Goal: Information Seeking & Learning: Find contact information

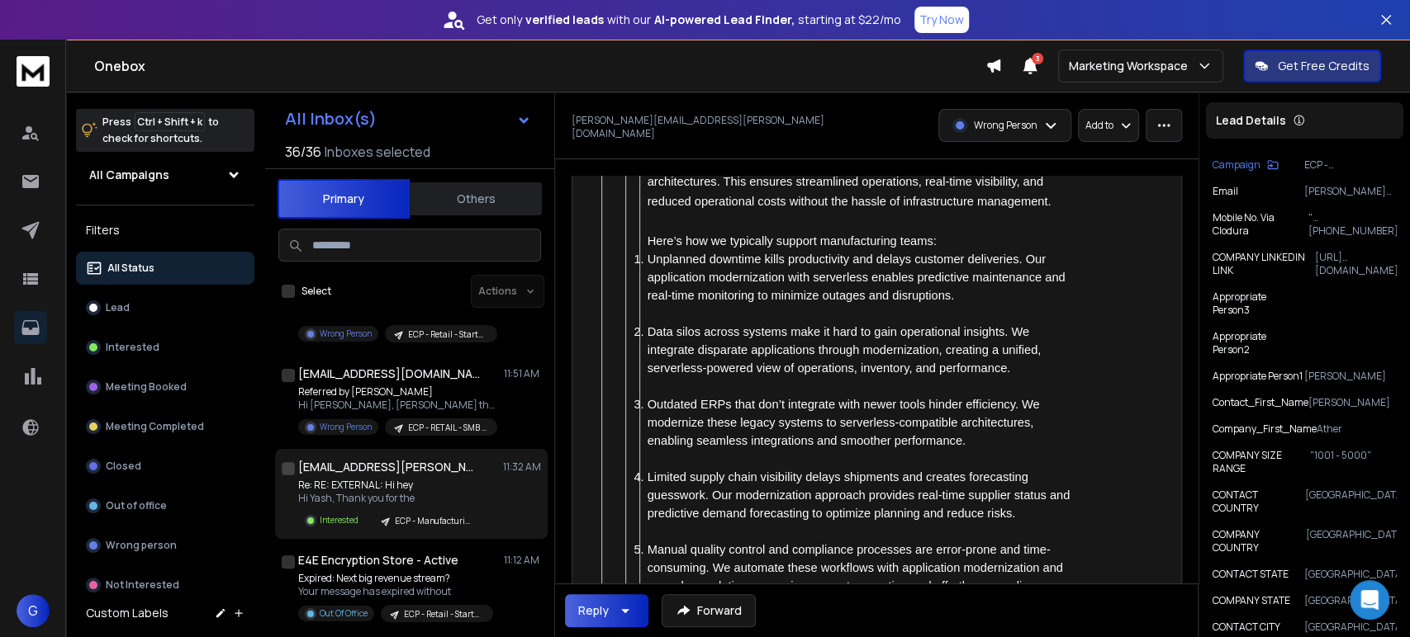
scroll to position [66, 0]
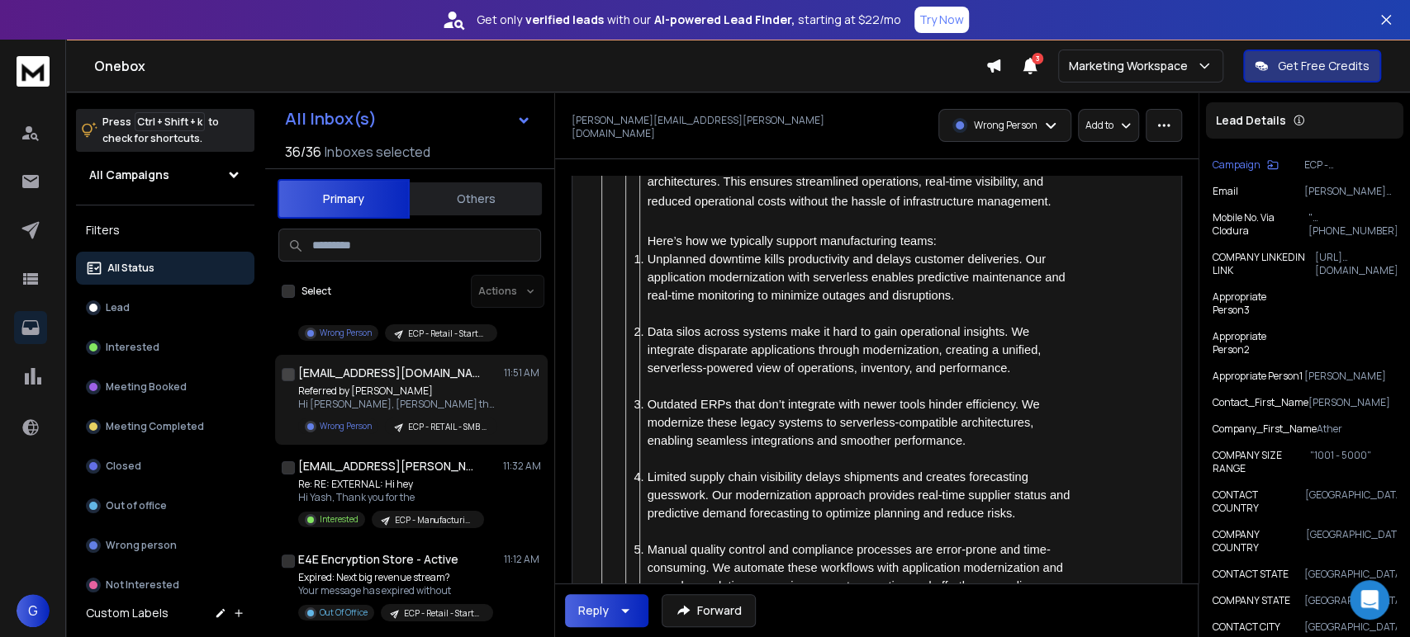
click at [466, 381] on div "[EMAIL_ADDRESS][DOMAIN_NAME] 11:51 AM Referred by [PERSON_NAME] Hi [PERSON_NAME…" at bounding box center [419, 400] width 243 height 70
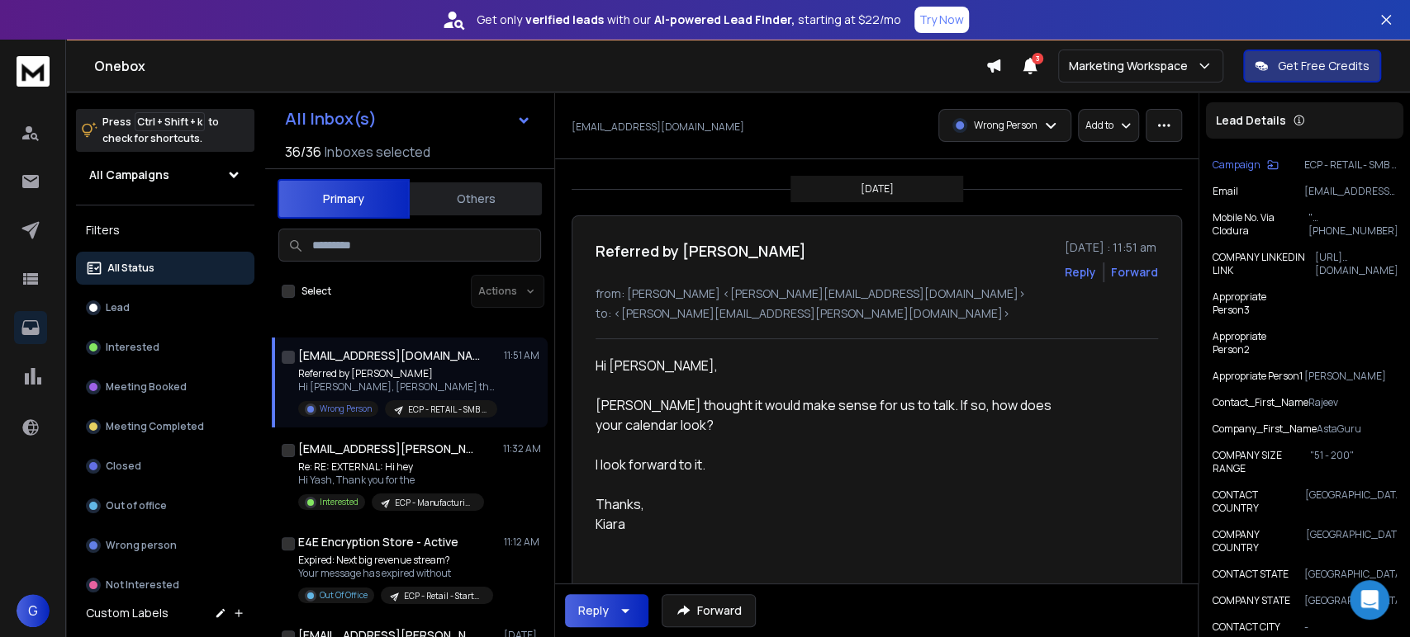
scroll to position [25, 0]
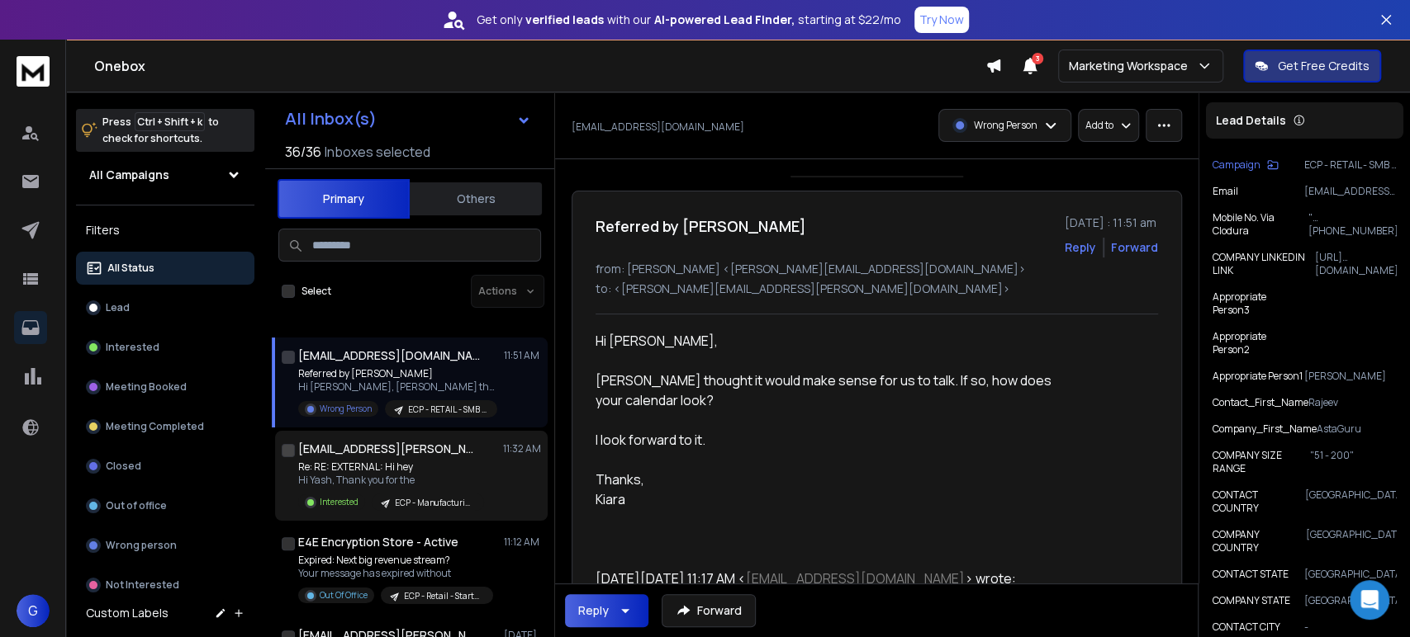
click at [373, 447] on h1 "[EMAIL_ADDRESS][PERSON_NAME][DOMAIN_NAME]" at bounding box center [389, 449] width 182 height 17
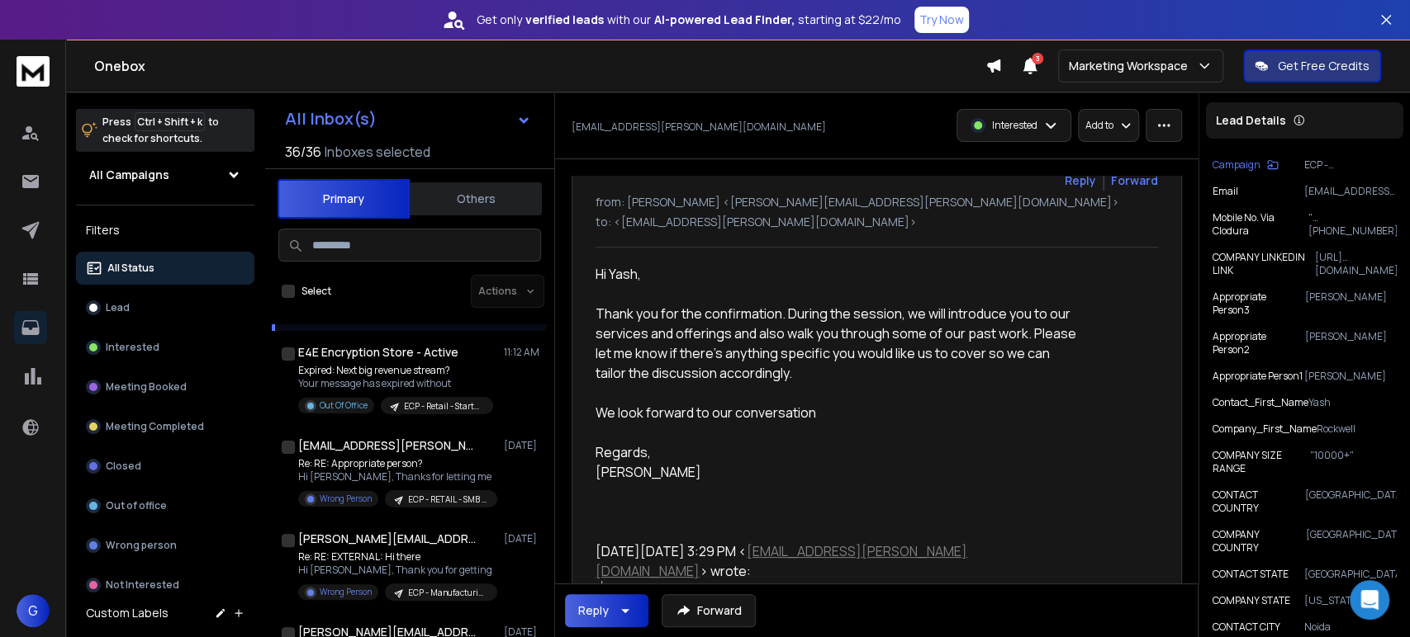
scroll to position [276, 0]
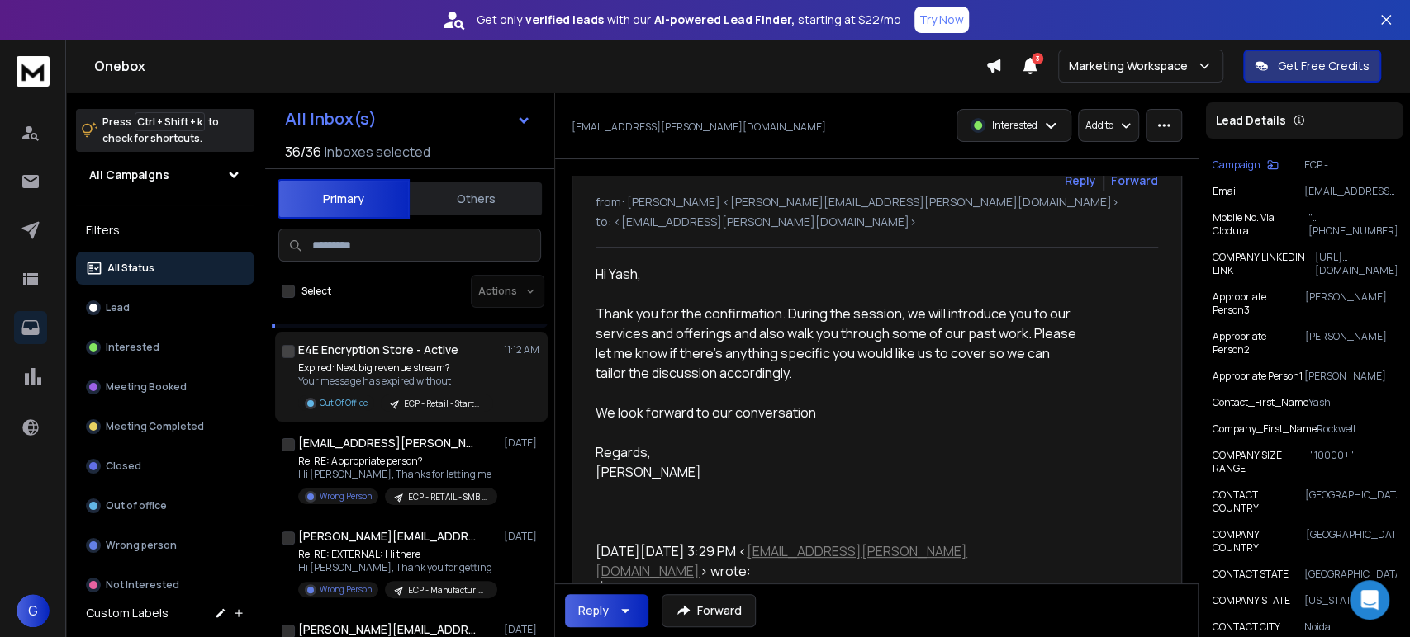
click at [474, 367] on p "Expired: Next big revenue stream?" at bounding box center [395, 368] width 195 height 13
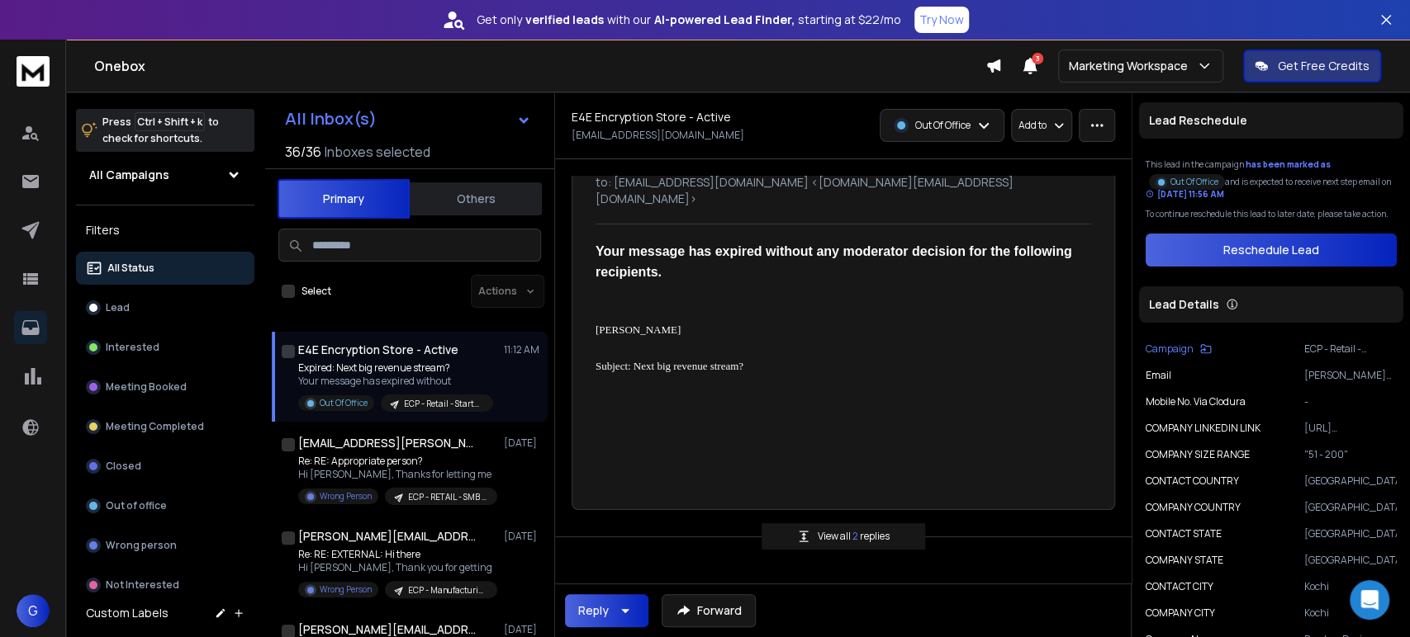
scroll to position [148, 0]
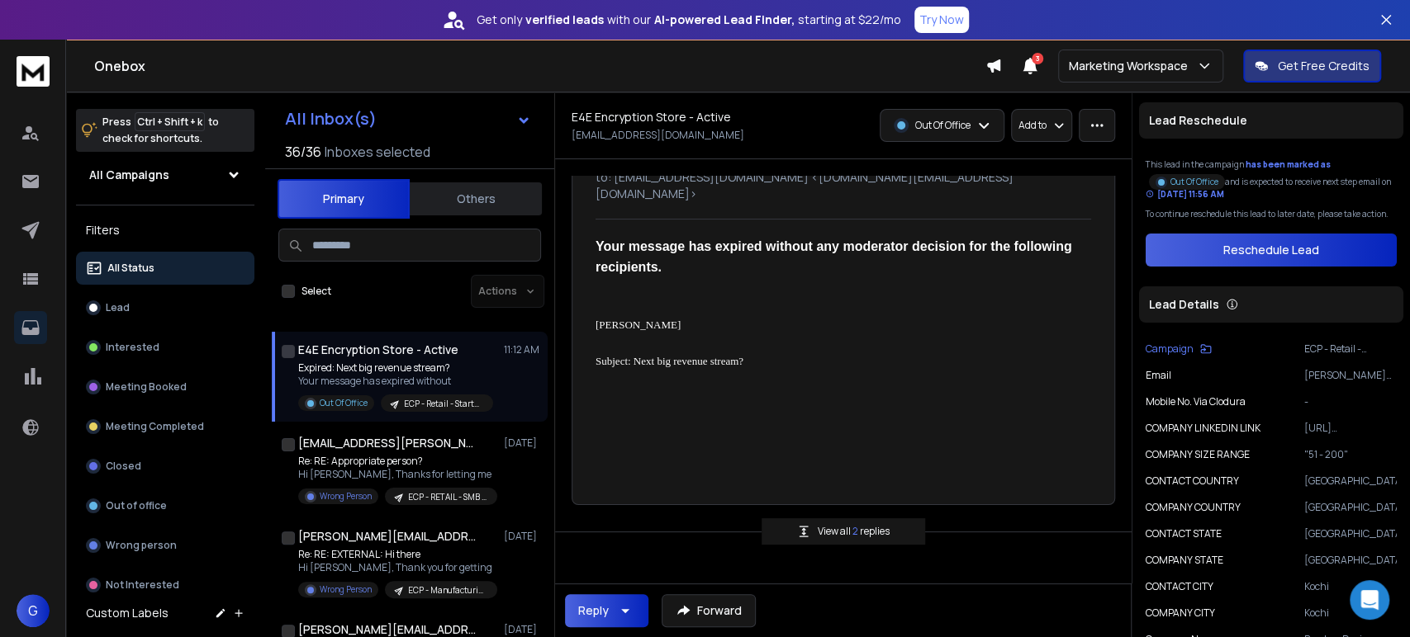
click at [841, 523] on div "View all 2 replies" at bounding box center [842, 532] width 163 height 26
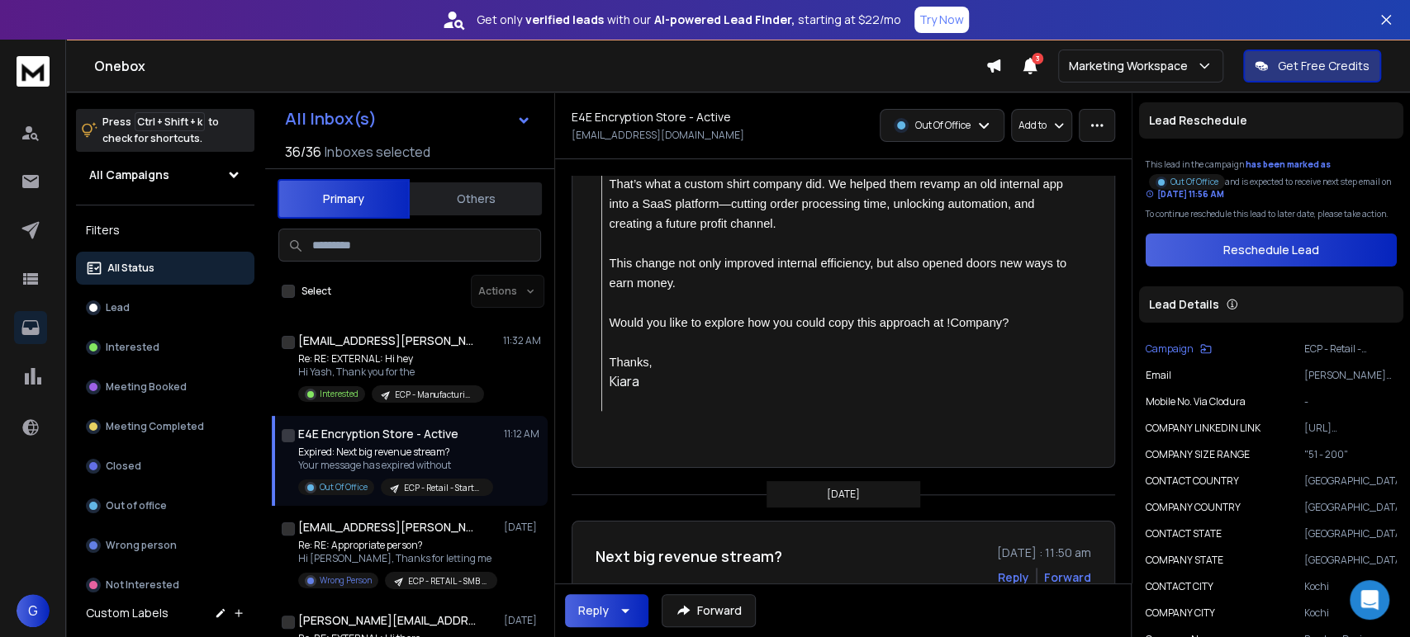
scroll to position [198, 0]
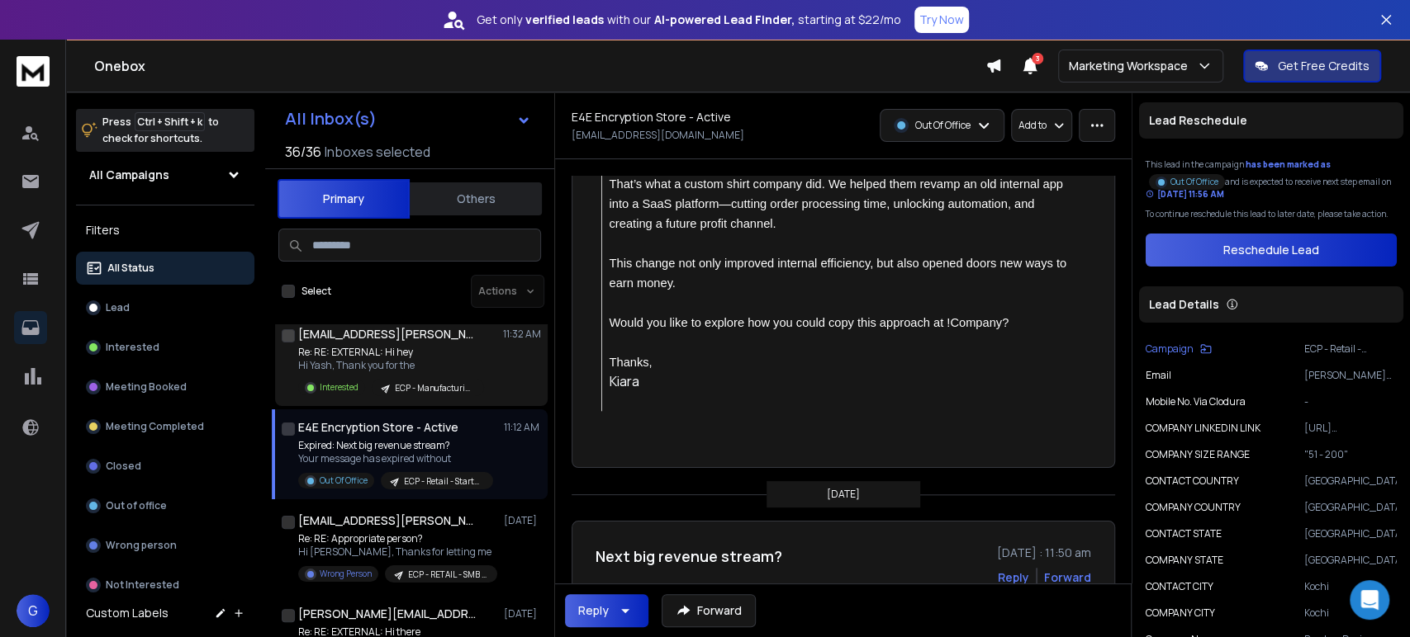
click at [476, 354] on p "Re: RE: EXTERNAL: Hi hey" at bounding box center [391, 352] width 186 height 13
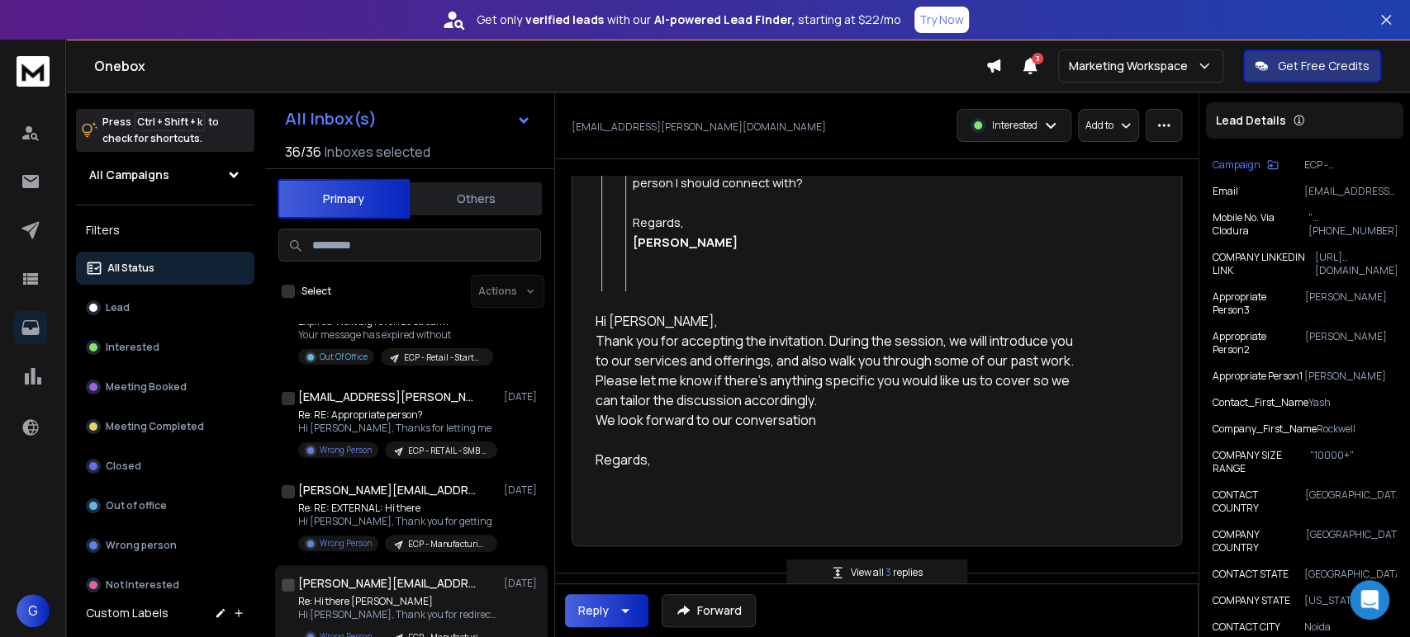
scroll to position [324, 0]
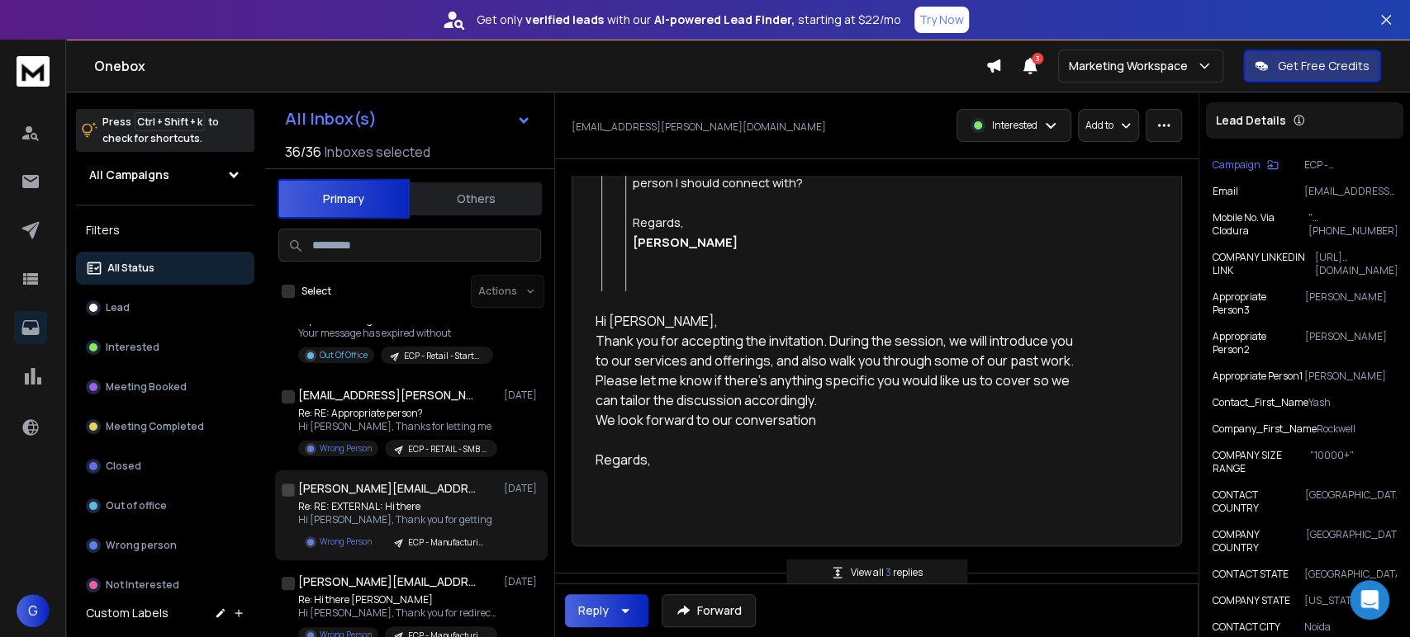
click at [482, 500] on div "[PERSON_NAME][EMAIL_ADDRESS][PERSON_NAME][DOMAIN_NAME] [DATE] Re: RE: EXTERNAL:…" at bounding box center [419, 516] width 243 height 70
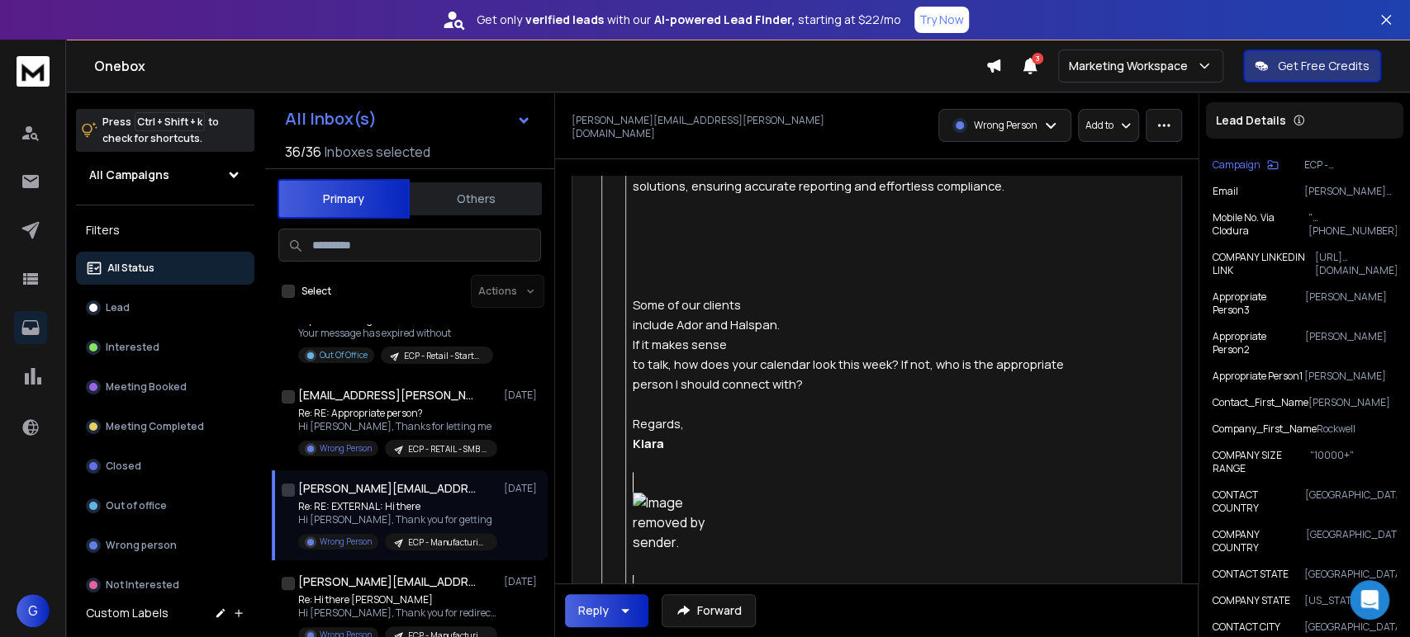
scroll to position [2702, 0]
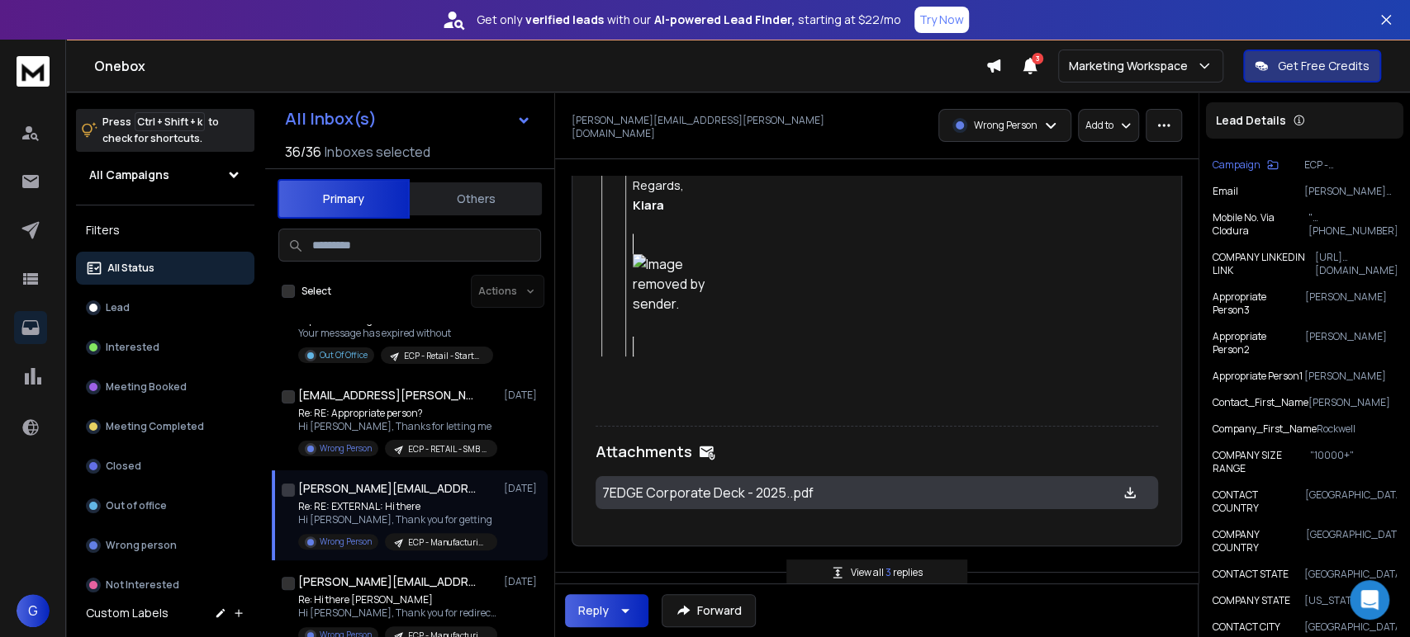
click at [880, 560] on div "View all 3 replies" at bounding box center [877, 573] width 182 height 26
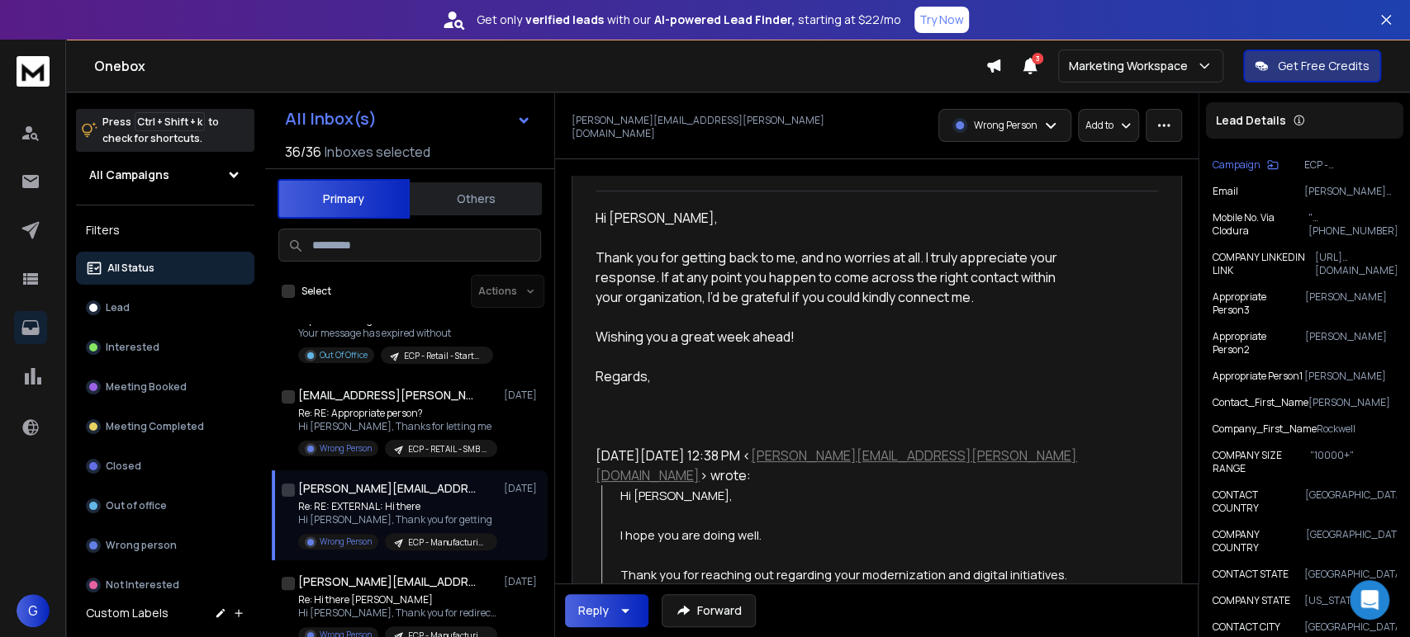
scroll to position [0, 0]
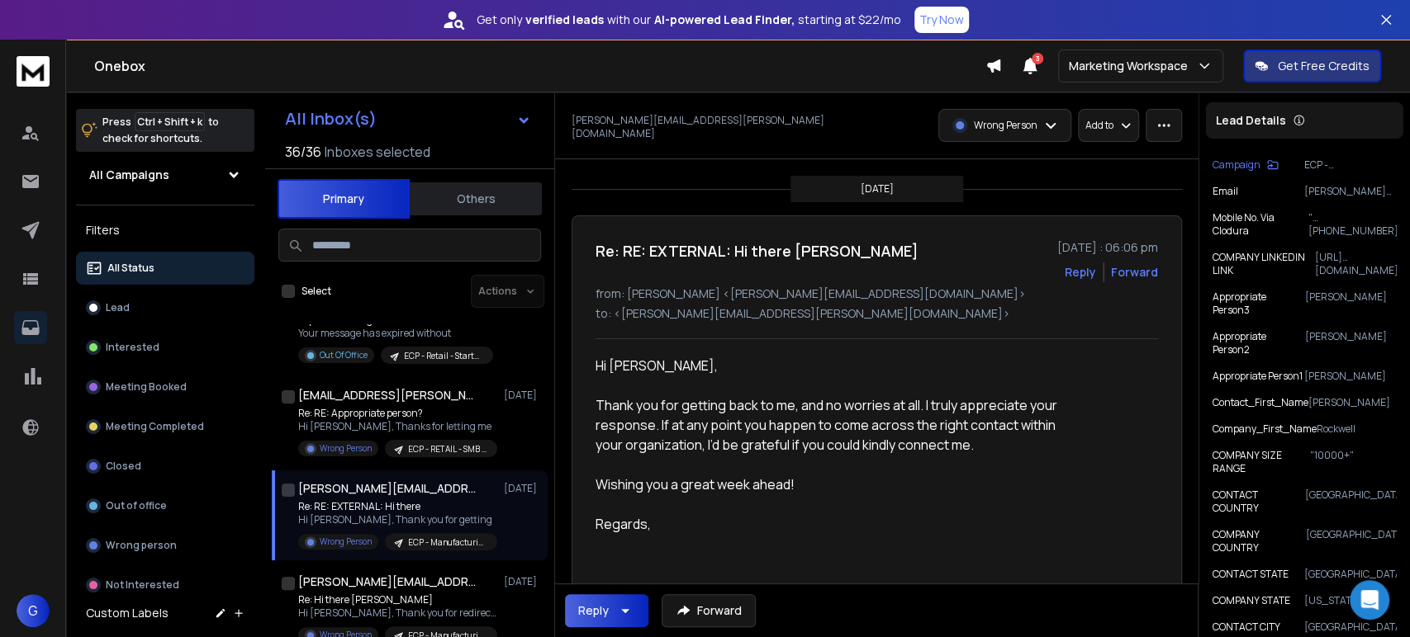
click at [891, 190] on p "[DATE]" at bounding box center [876, 188] width 33 height 13
click at [803, 193] on div "[DATE]" at bounding box center [876, 189] width 173 height 26
click at [824, 188] on div "[DATE]" at bounding box center [876, 189] width 173 height 26
click at [743, 192] on div "[DATE]" at bounding box center [876, 189] width 610 height 26
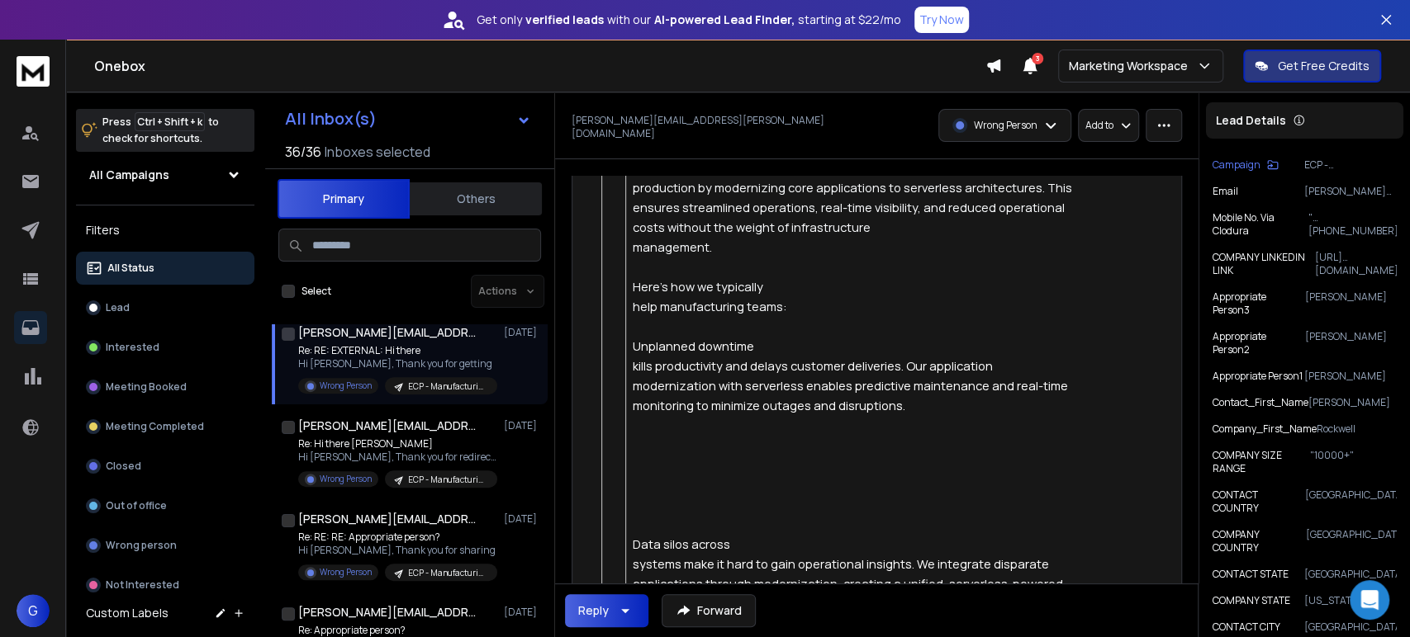
scroll to position [482, 0]
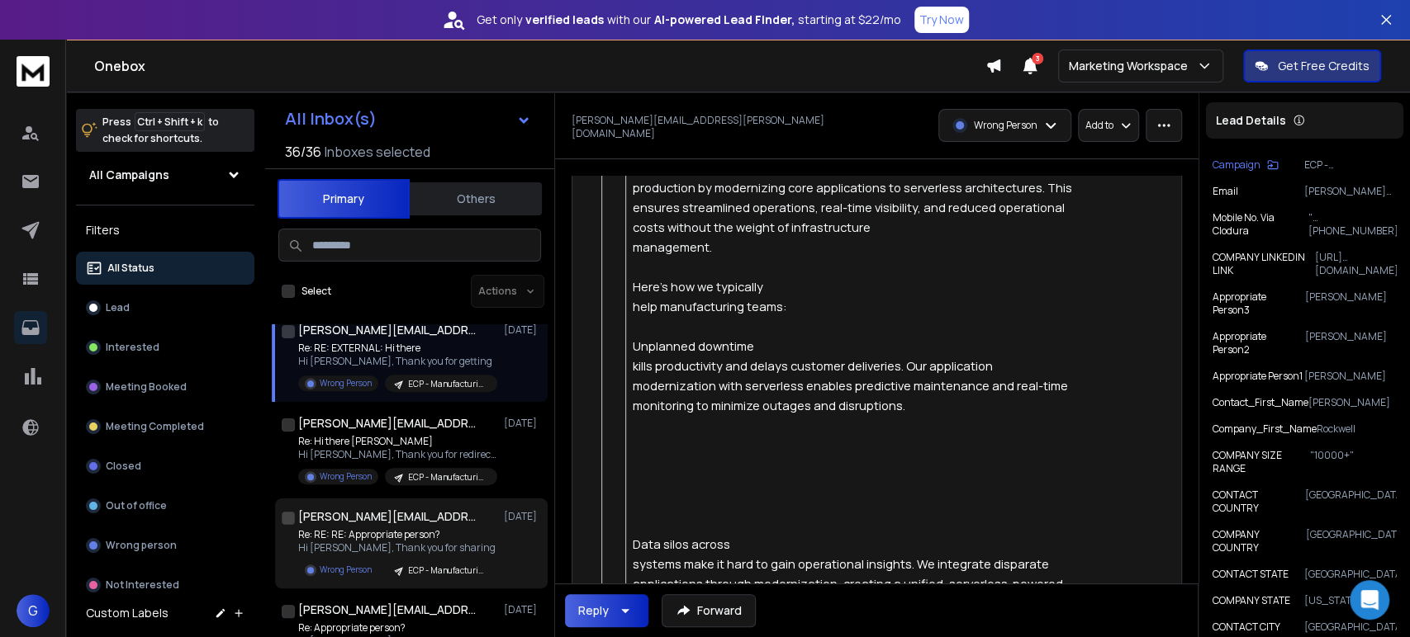
click at [464, 533] on p "Re: RE: RE: Appropriate person?" at bounding box center [397, 534] width 198 height 13
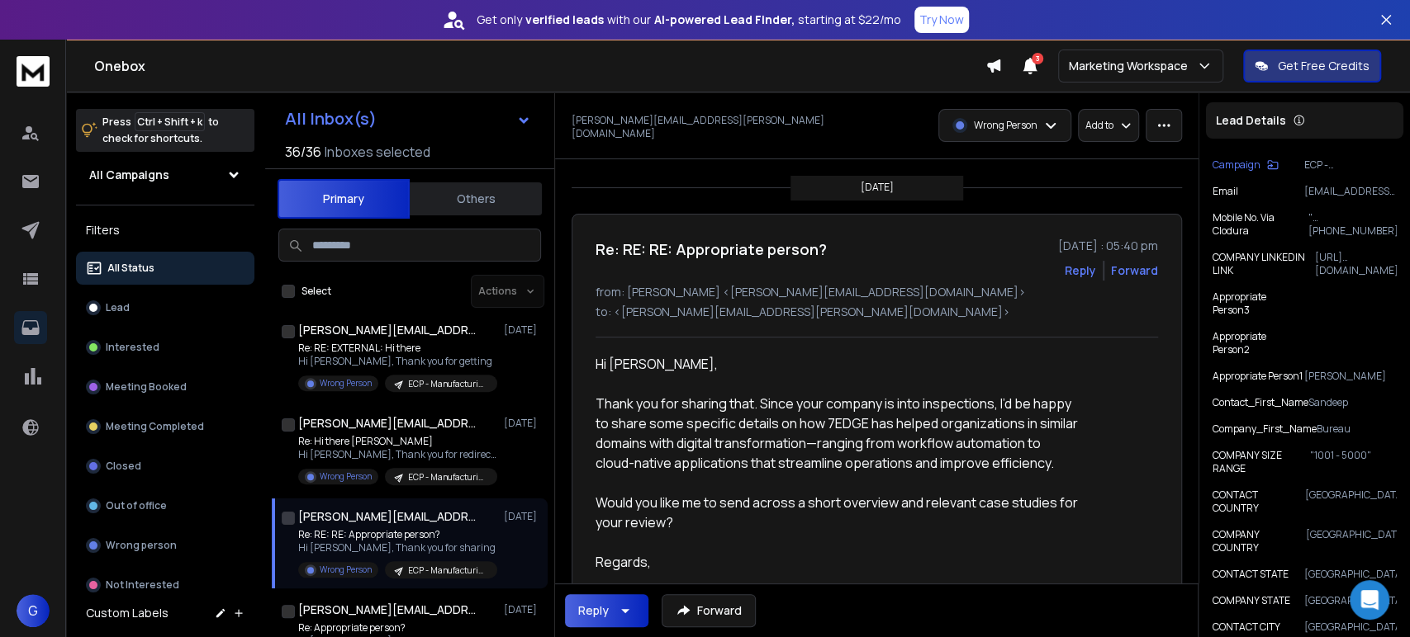
scroll to position [17, 0]
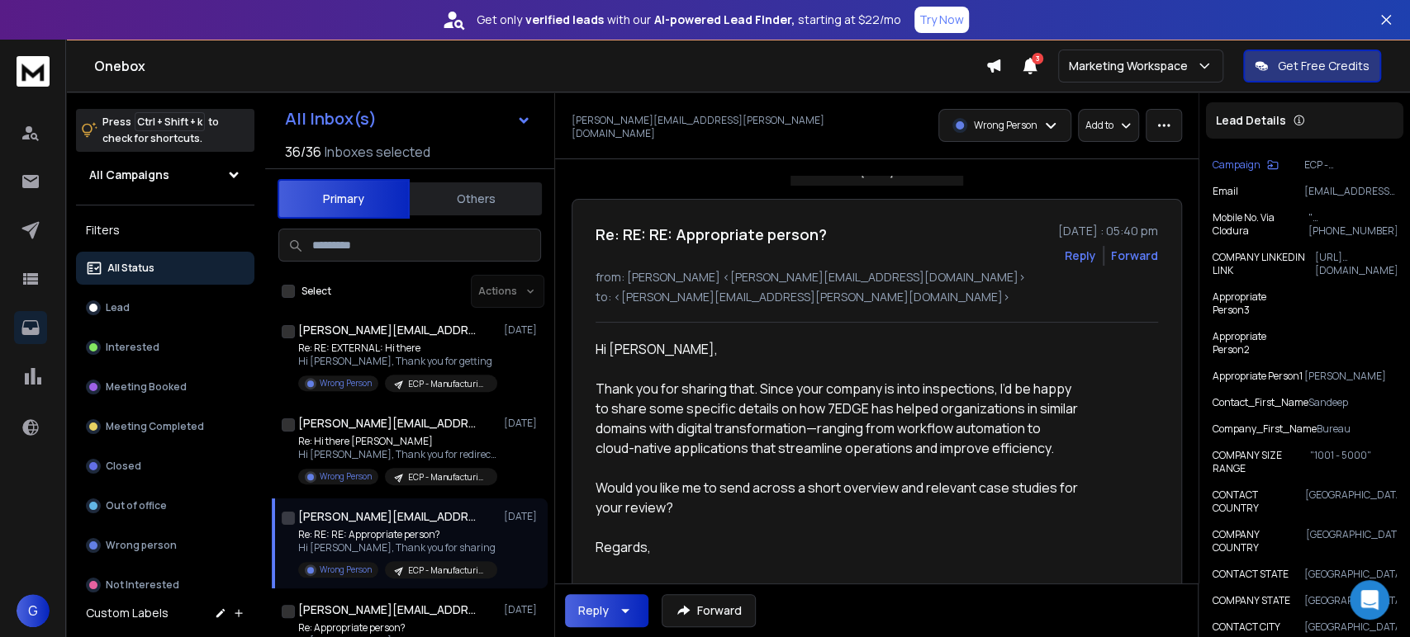
click at [621, 295] on p "to: <[PERSON_NAME][EMAIL_ADDRESS][PERSON_NAME][DOMAIN_NAME]>" at bounding box center [876, 297] width 562 height 17
click at [1327, 258] on p "[URL][DOMAIN_NAME]" at bounding box center [1356, 264] width 83 height 26
drag, startPoint x: 621, startPoint y: 300, endPoint x: 799, endPoint y: 302, distance: 178.4
click at [799, 302] on p "to: <[PERSON_NAME][EMAIL_ADDRESS][PERSON_NAME][DOMAIN_NAME]>" at bounding box center [876, 297] width 562 height 17
copy p "[PERSON_NAME].[PERSON_NAME]@bureauveritas."
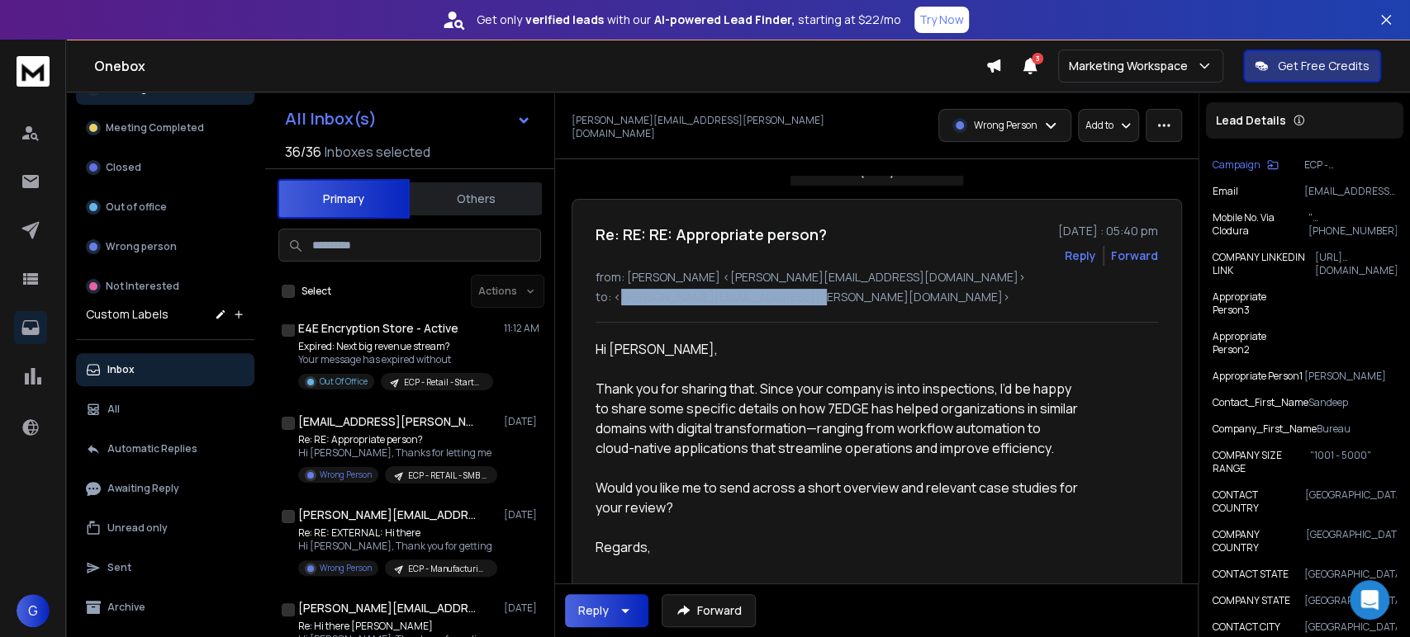
scroll to position [312, 0]
click at [158, 439] on div "Automatic Replies" at bounding box center [141, 449] width 111 height 20
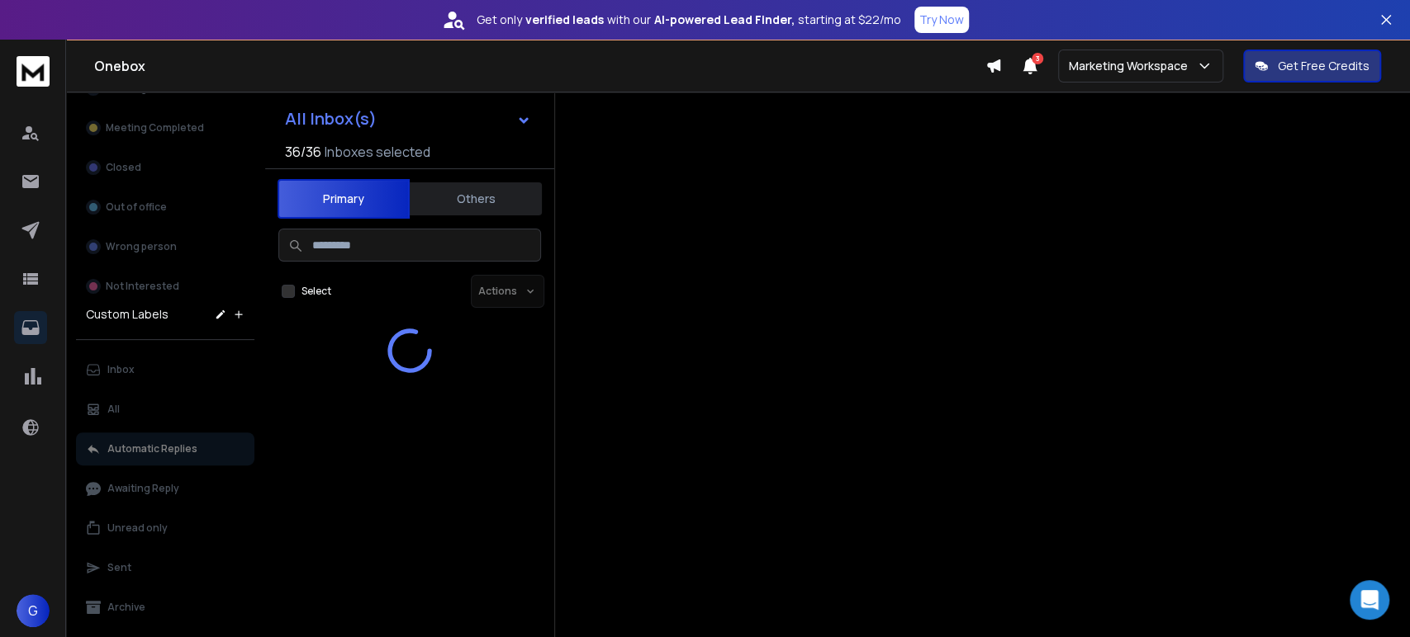
scroll to position [0, 0]
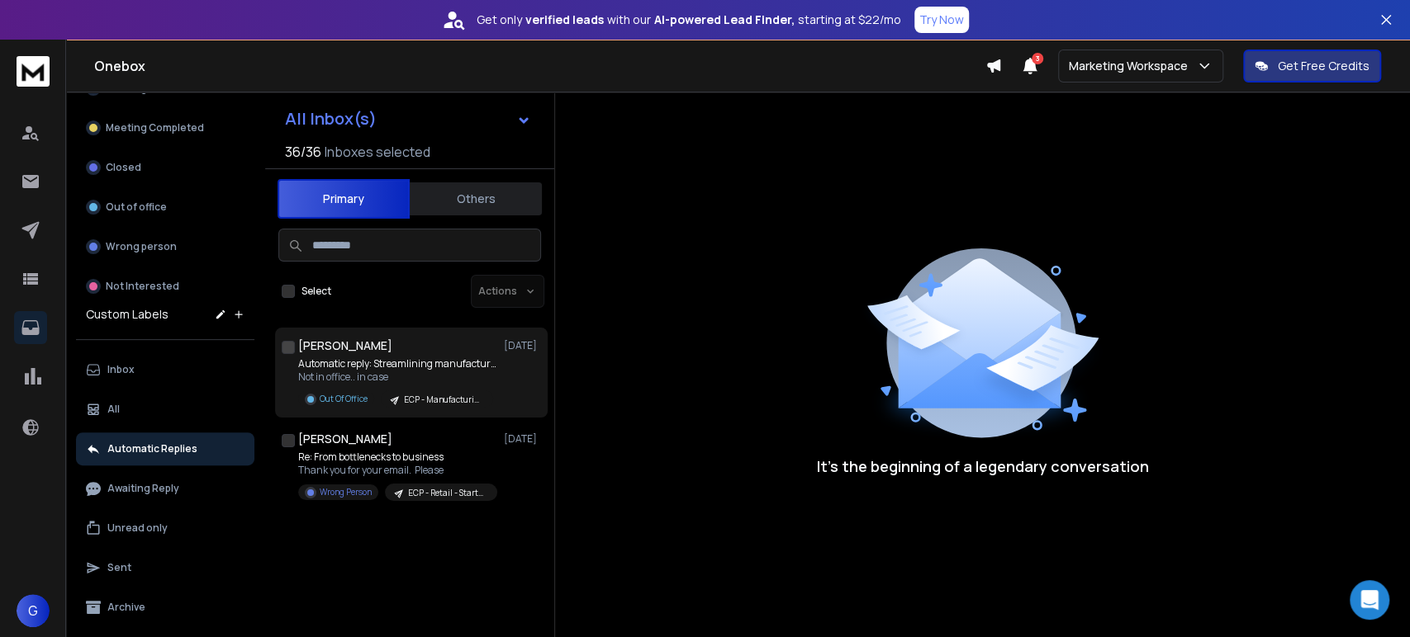
click at [384, 350] on div "[PERSON_NAME] [DATE]" at bounding box center [419, 346] width 243 height 17
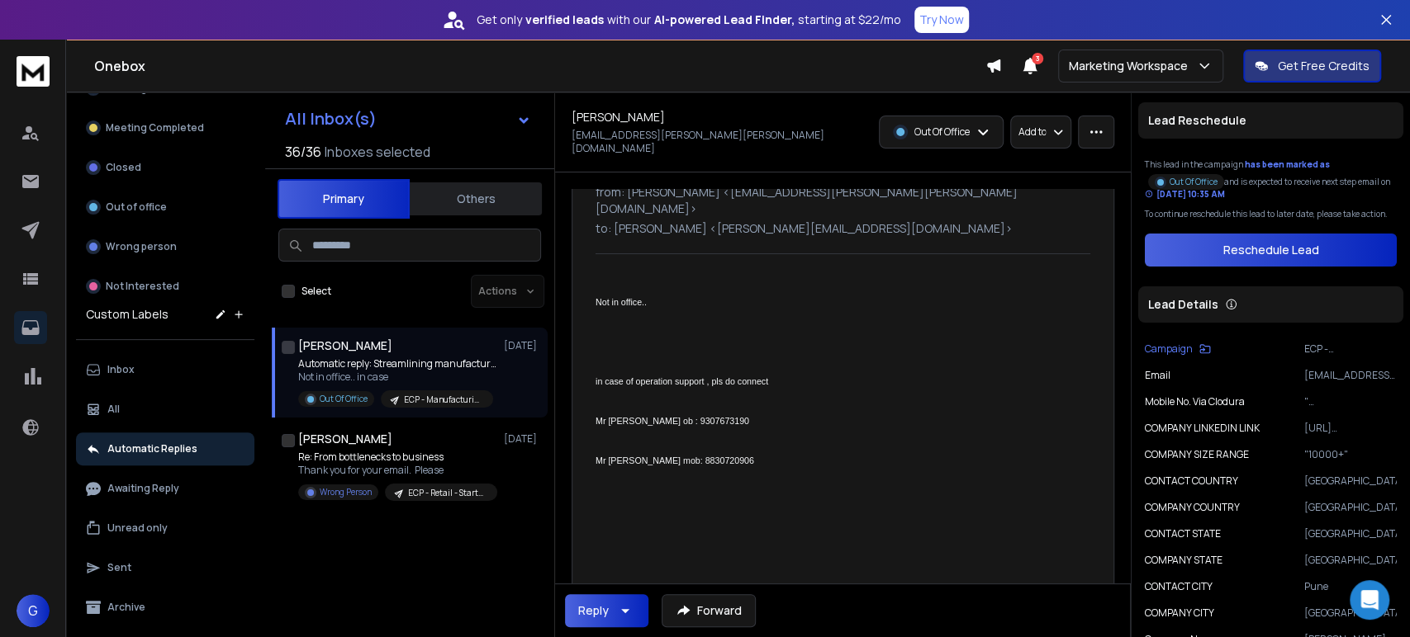
scroll to position [119, 0]
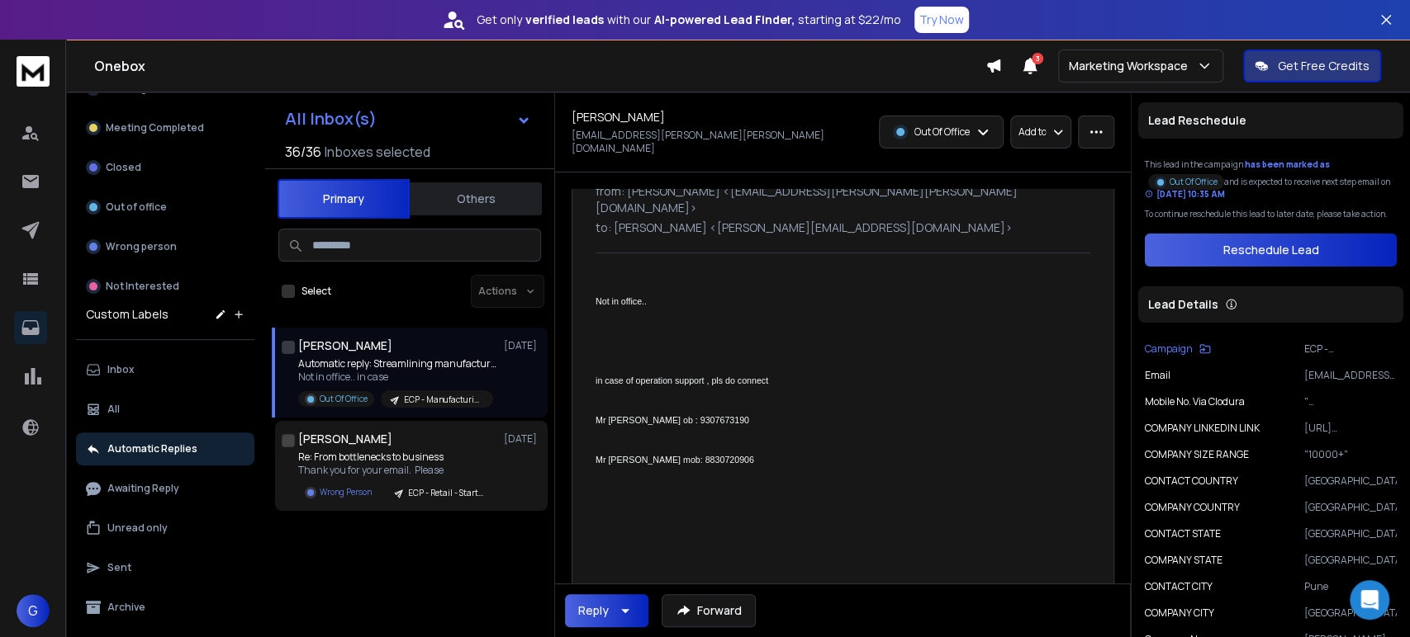
click at [443, 449] on div "[PERSON_NAME] [DATE] Re: From bottlenecks to business Thank you for your email.…" at bounding box center [419, 466] width 243 height 70
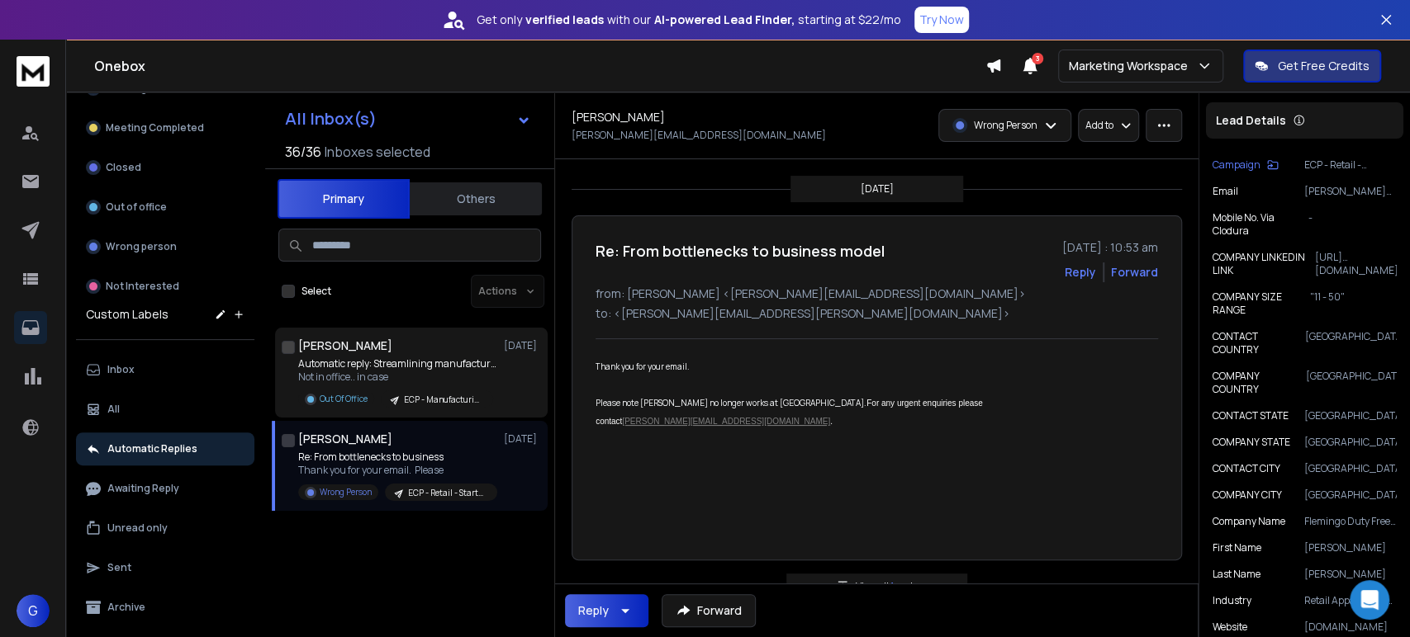
click at [496, 358] on div "Automatic reply: Streamlining manufacturing workflows Not in office.. in case O…" at bounding box center [419, 383] width 243 height 50
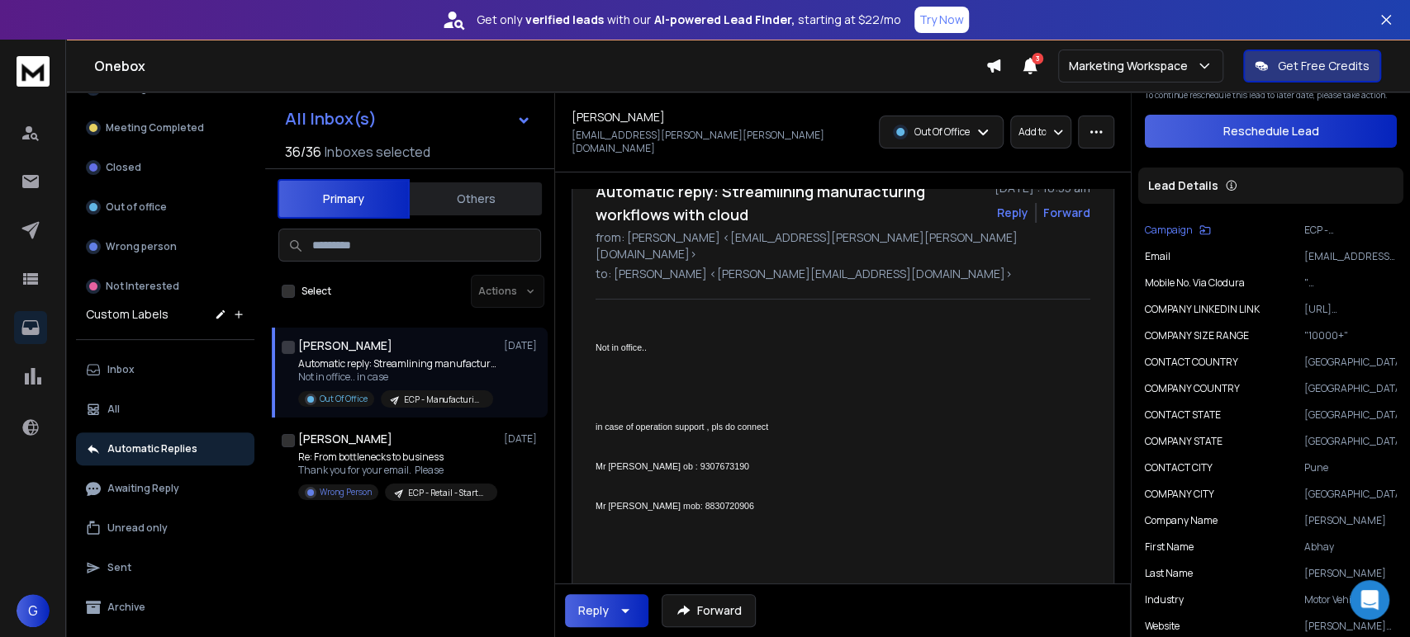
scroll to position [121, 0]
click at [1350, 255] on p "[EMAIL_ADDRESS][PERSON_NAME][PERSON_NAME][DOMAIN_NAME]" at bounding box center [1350, 255] width 92 height 13
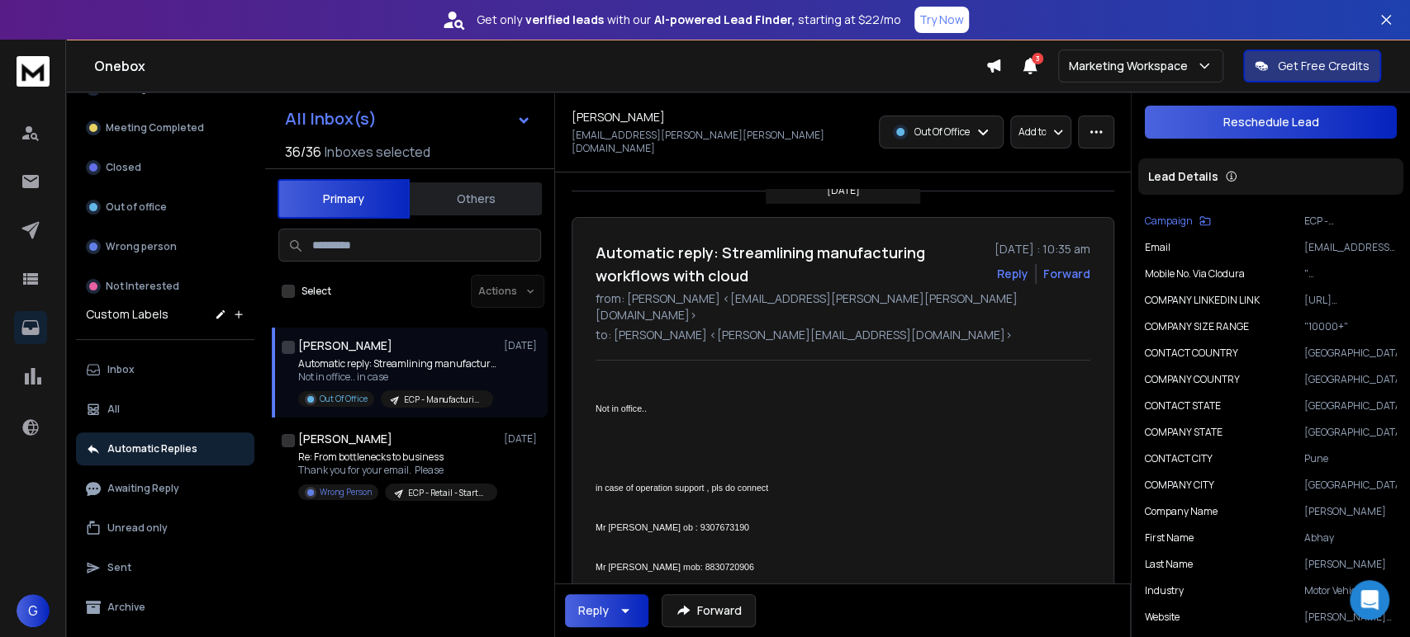
scroll to position [124, 0]
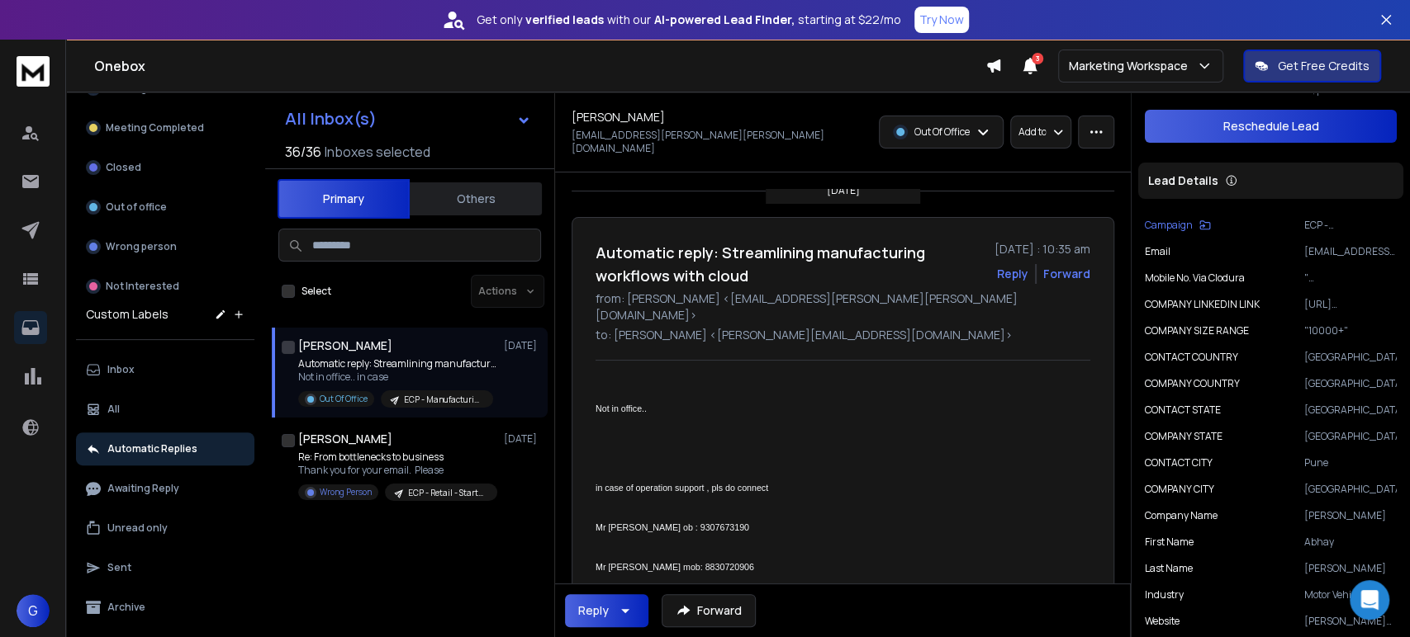
click at [1321, 298] on p "[URL][DOMAIN_NAME]" at bounding box center [1350, 304] width 92 height 13
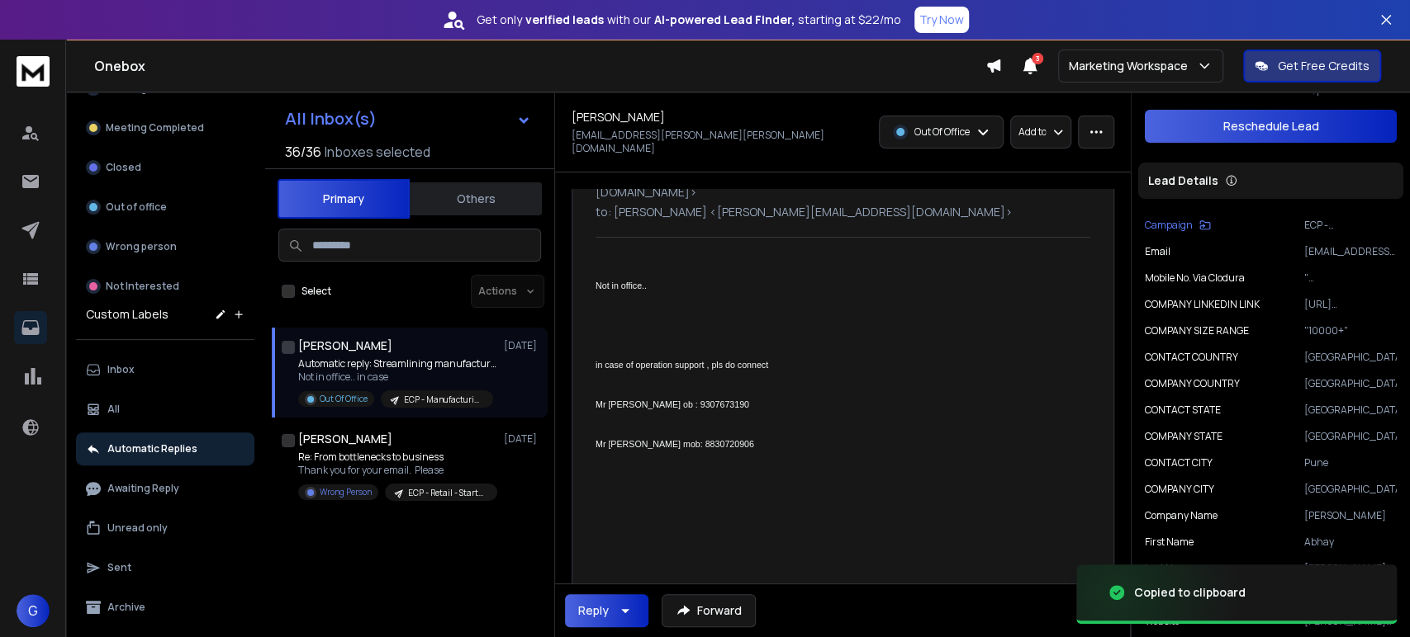
scroll to position [139, 0]
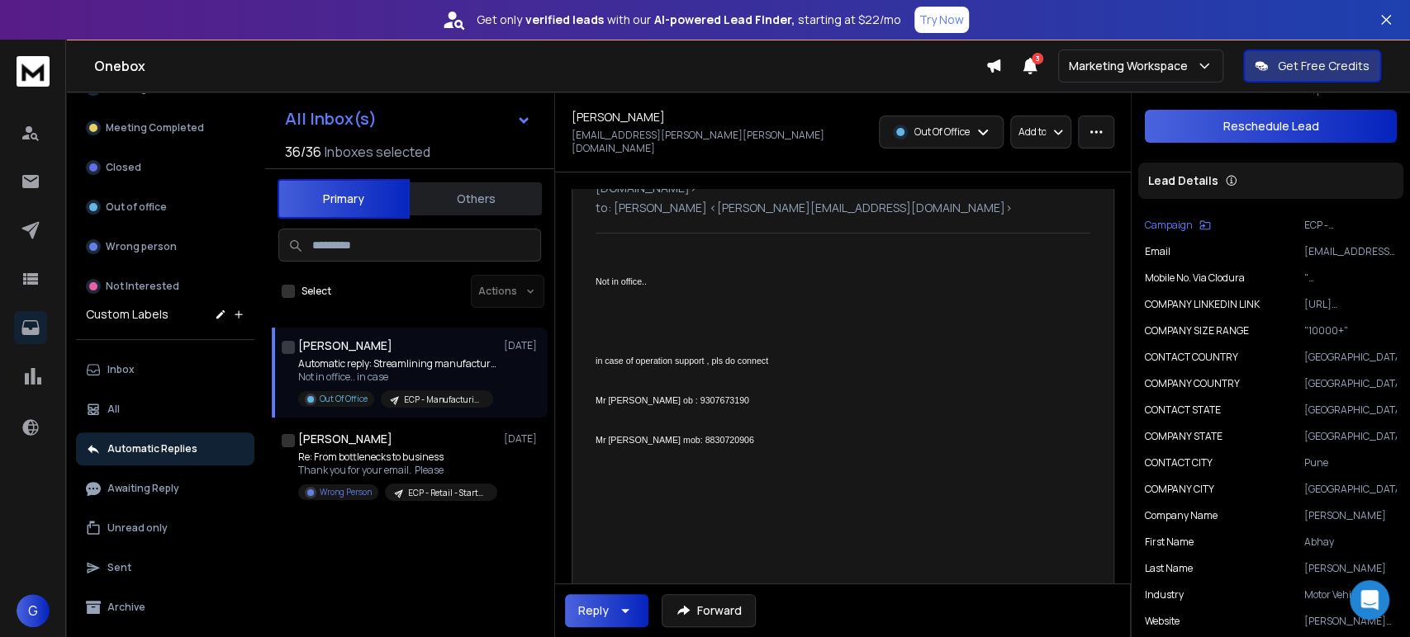
click at [612, 396] on span "Mr [PERSON_NAME] ob : 9307673190" at bounding box center [672, 401] width 154 height 10
copy span "Amit"
click at [621, 435] on span "Mr [PERSON_NAME] mob: 8830720906" at bounding box center [674, 440] width 159 height 10
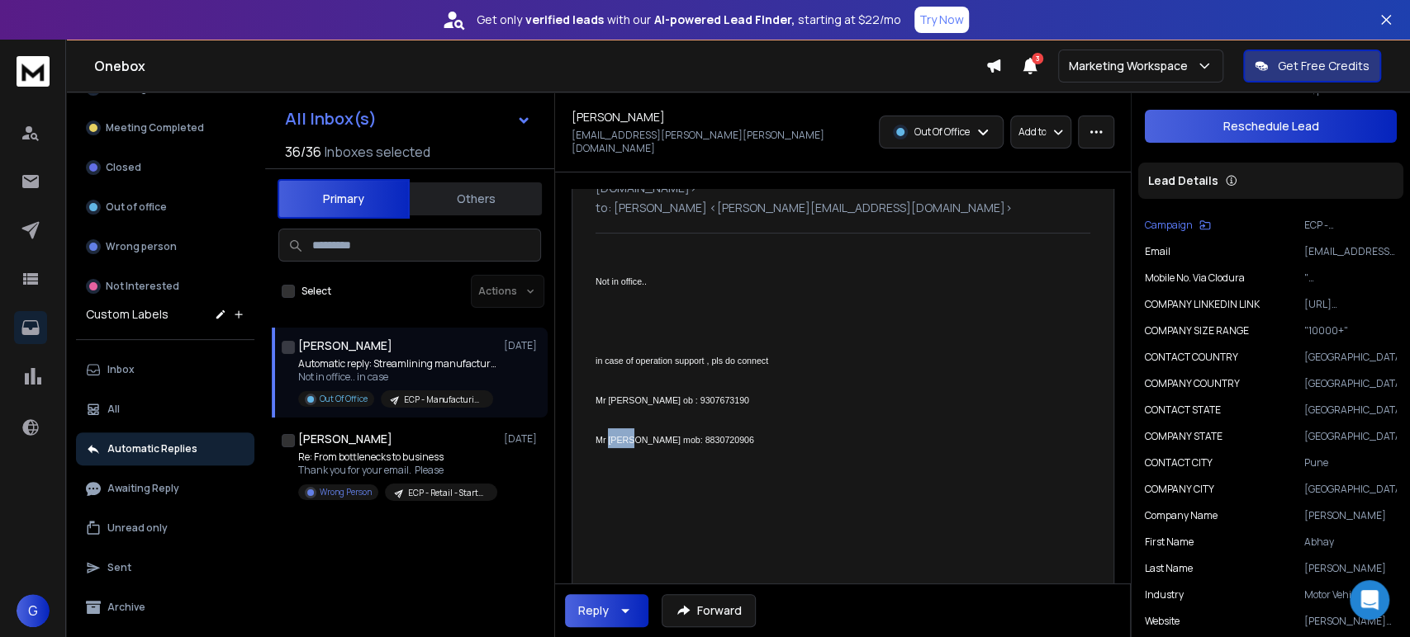
copy span "Atul"
click at [754, 342] on div "Not in office.. in case of operation support , pls do connect Mr [PERSON_NAME] …" at bounding box center [835, 379] width 481 height 258
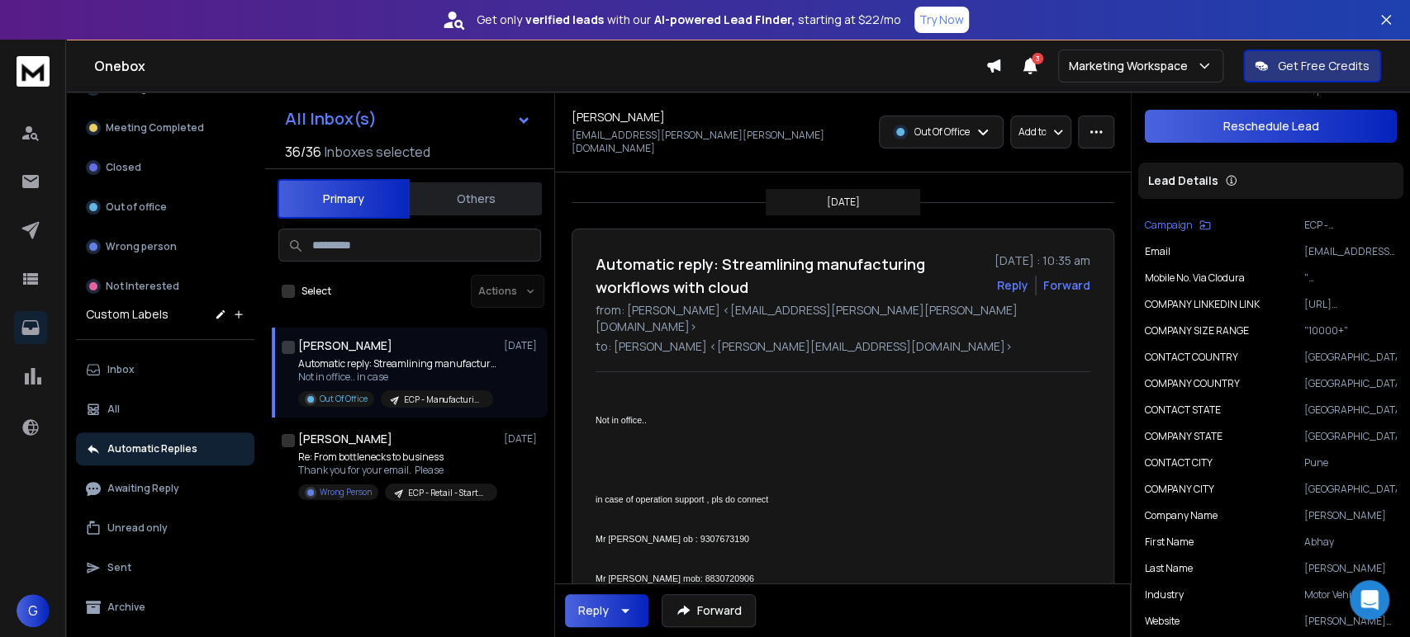
click at [489, 370] on p "Automatic reply: Streamlining manufacturing workflows" at bounding box center [397, 364] width 198 height 13
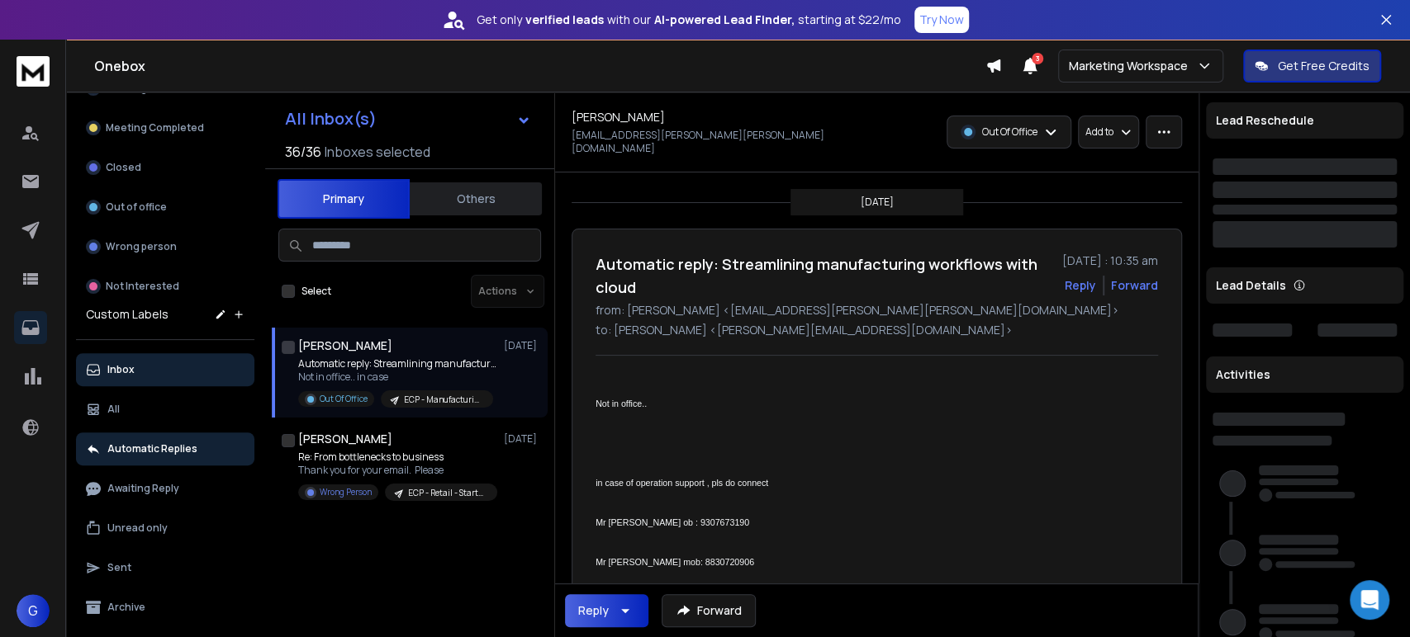
click at [174, 359] on button "Inbox" at bounding box center [165, 369] width 178 height 33
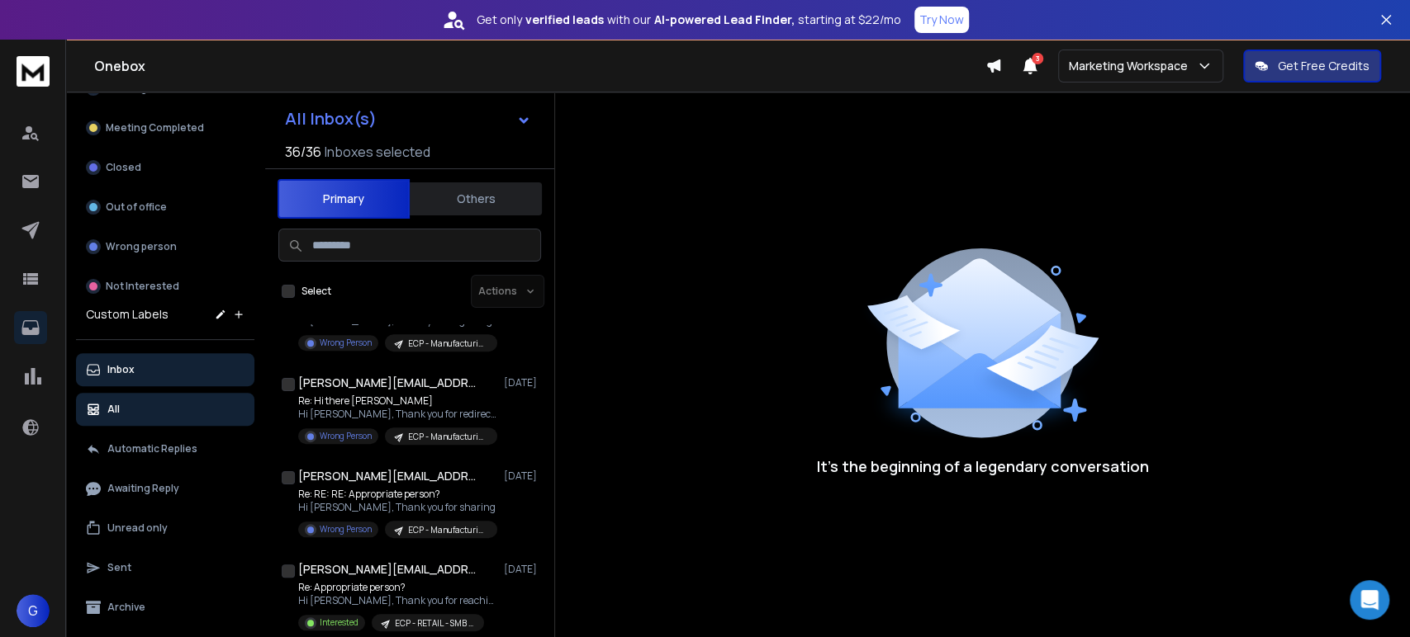
scroll to position [524, 0]
click at [167, 393] on button "All" at bounding box center [165, 409] width 178 height 33
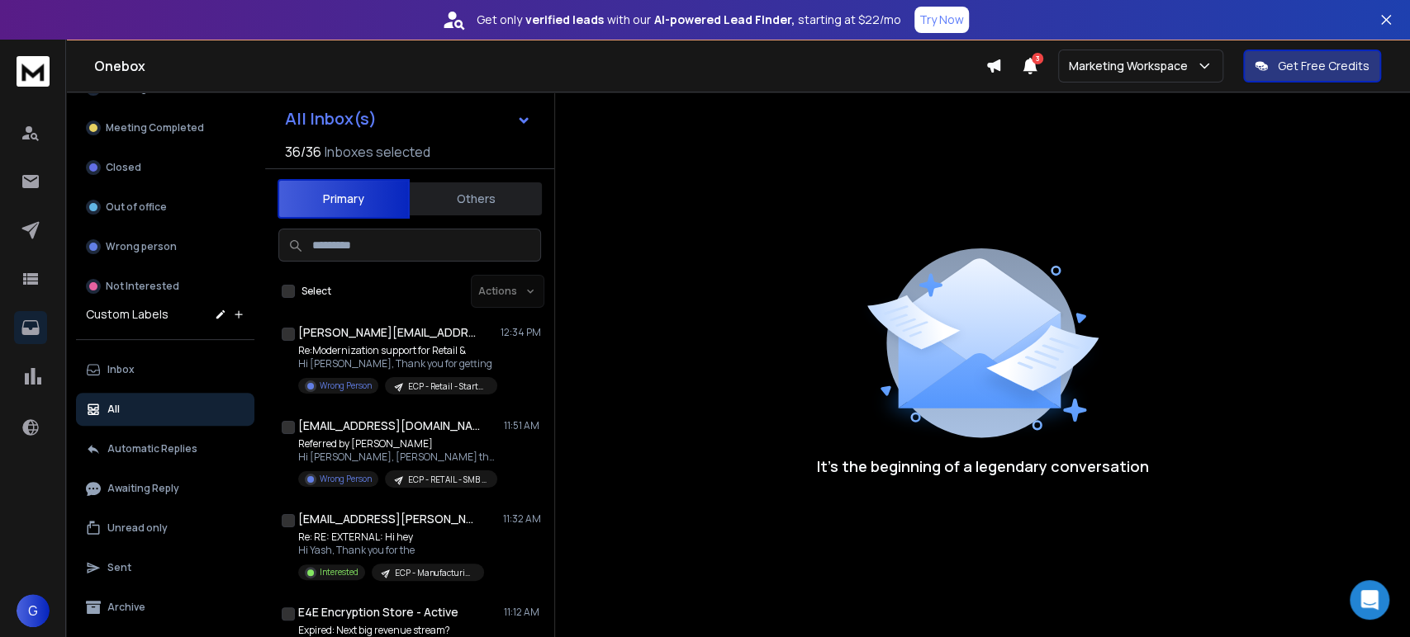
scroll to position [0, 0]
